Goal: Navigation & Orientation: Find specific page/section

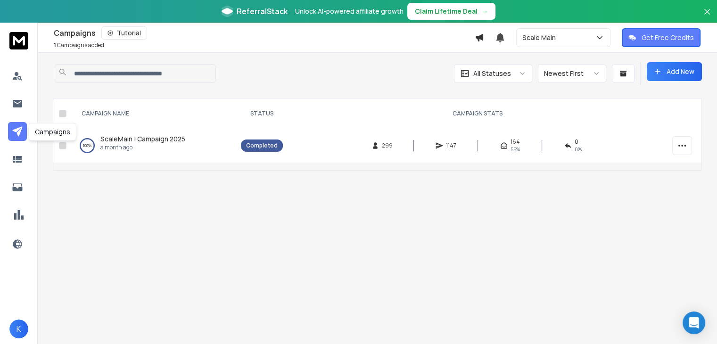
click at [15, 127] on icon at bounding box center [17, 131] width 11 height 11
drag, startPoint x: 16, startPoint y: 242, endPoint x: 23, endPoint y: 245, distance: 7.0
click at [17, 242] on icon at bounding box center [17, 243] width 11 height 11
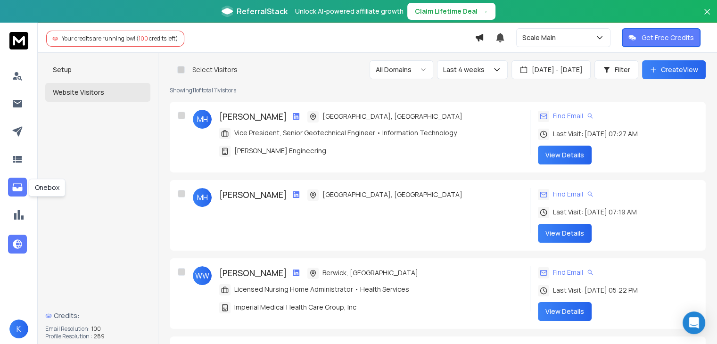
click at [14, 180] on link at bounding box center [17, 187] width 19 height 19
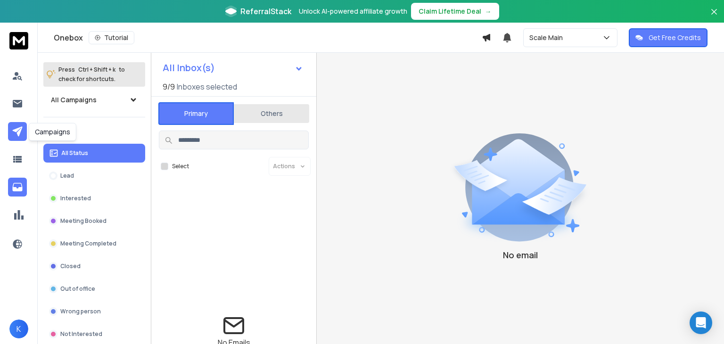
click at [19, 131] on icon at bounding box center [17, 132] width 10 height 10
